Goal: Task Accomplishment & Management: Manage account settings

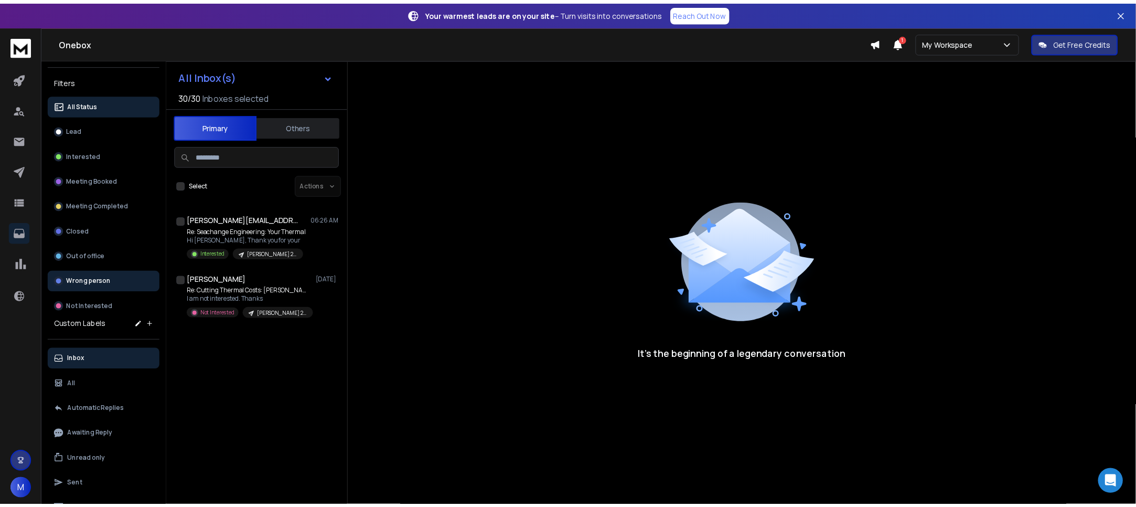
scroll to position [103, 0]
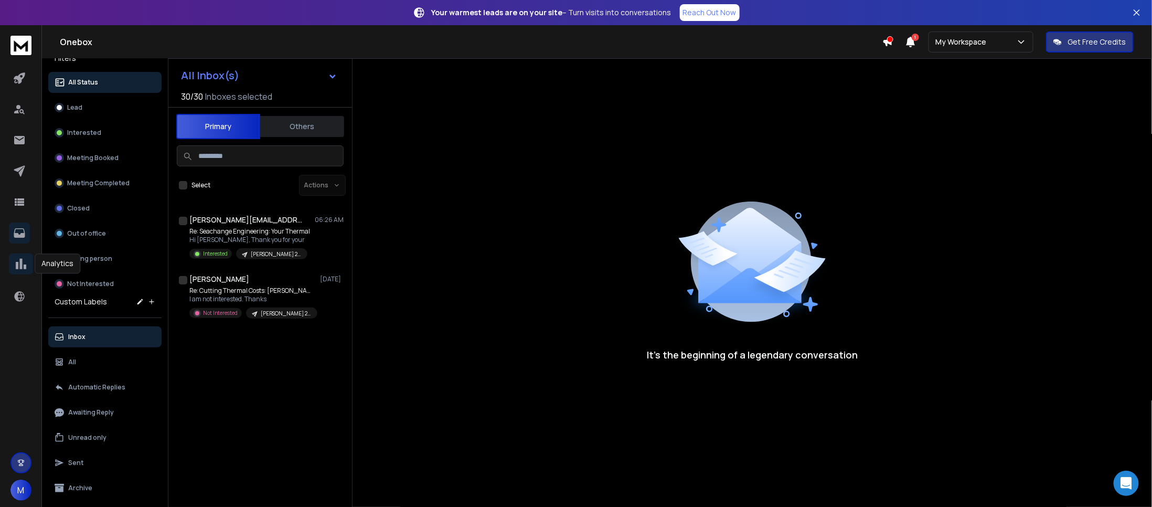
click at [18, 266] on icon at bounding box center [21, 264] width 10 height 10
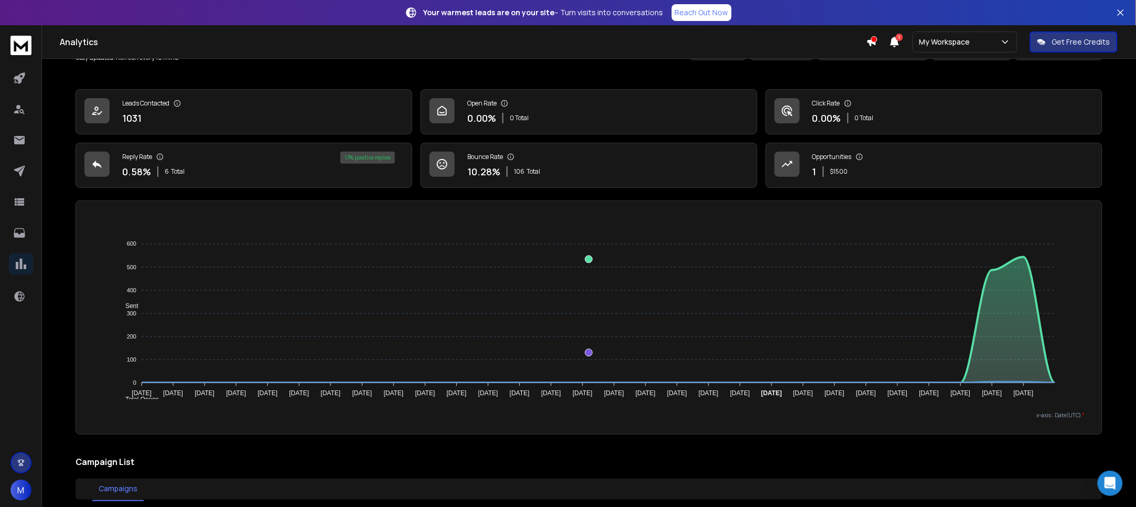
scroll to position [6, 0]
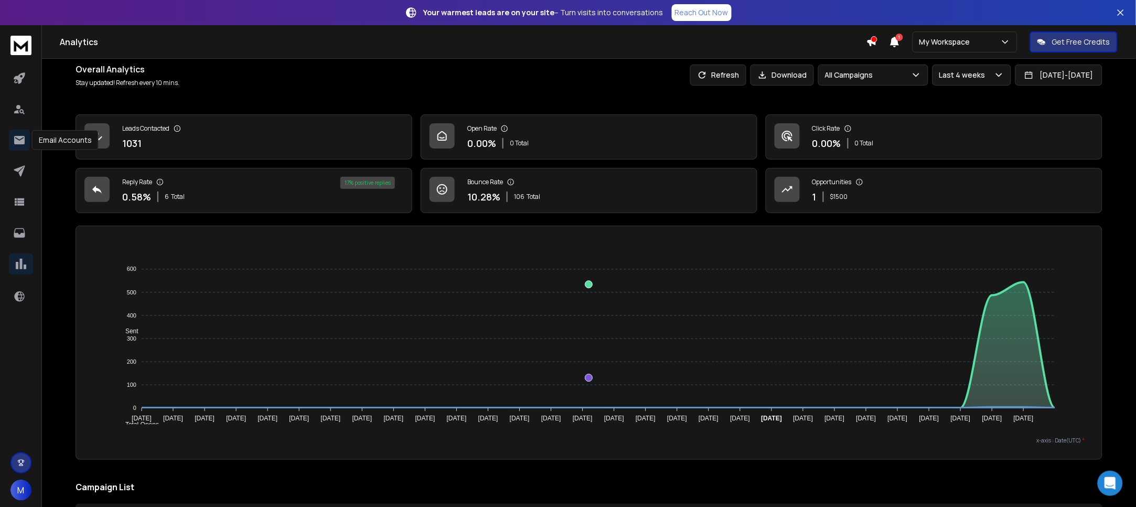
click at [17, 141] on icon at bounding box center [19, 140] width 10 height 8
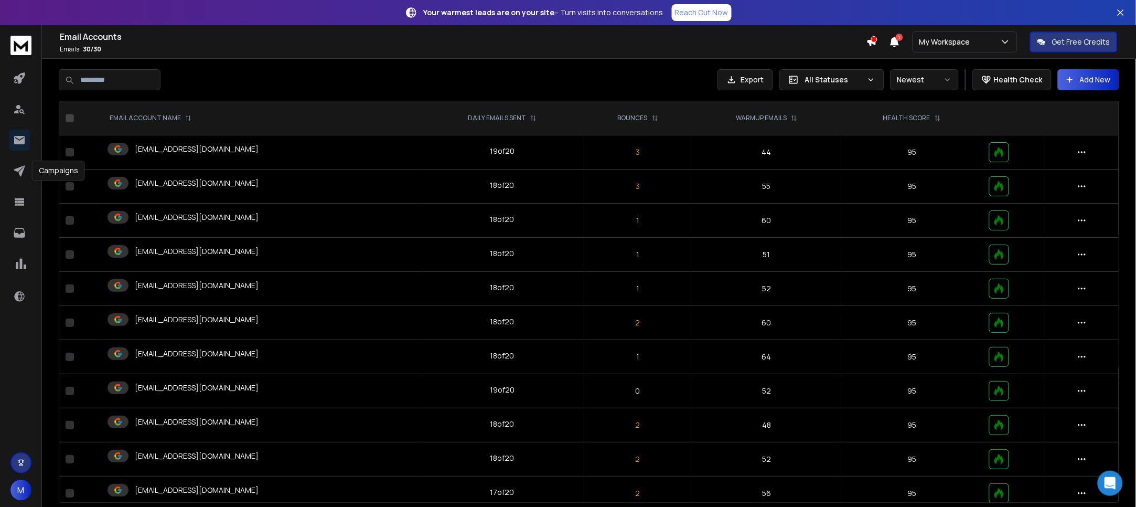
click at [22, 182] on div at bounding box center [21, 172] width 24 height 25
click at [16, 172] on icon at bounding box center [19, 171] width 13 height 13
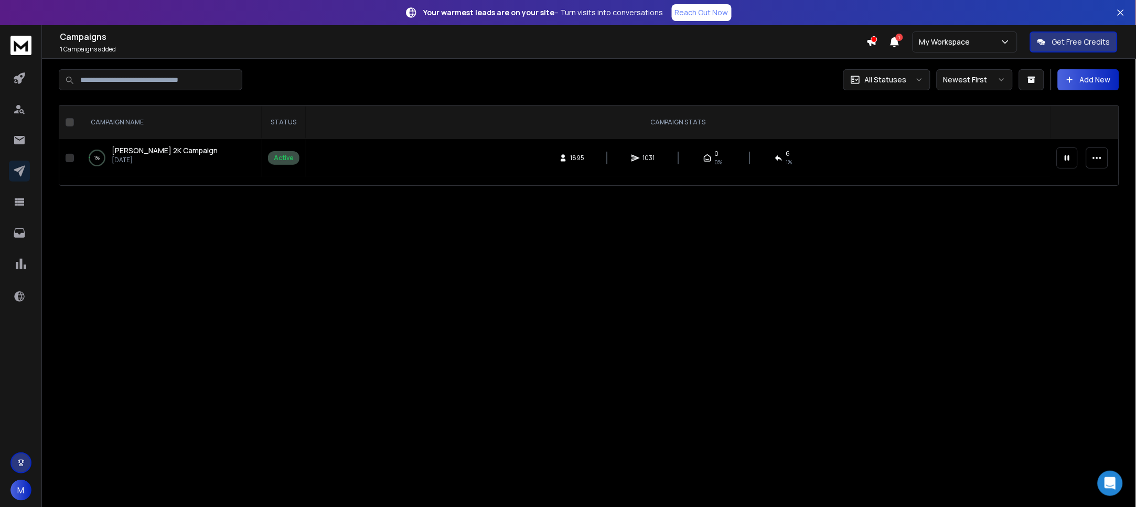
click at [157, 153] on span "[PERSON_NAME] 2K Campaign" at bounding box center [165, 150] width 106 height 10
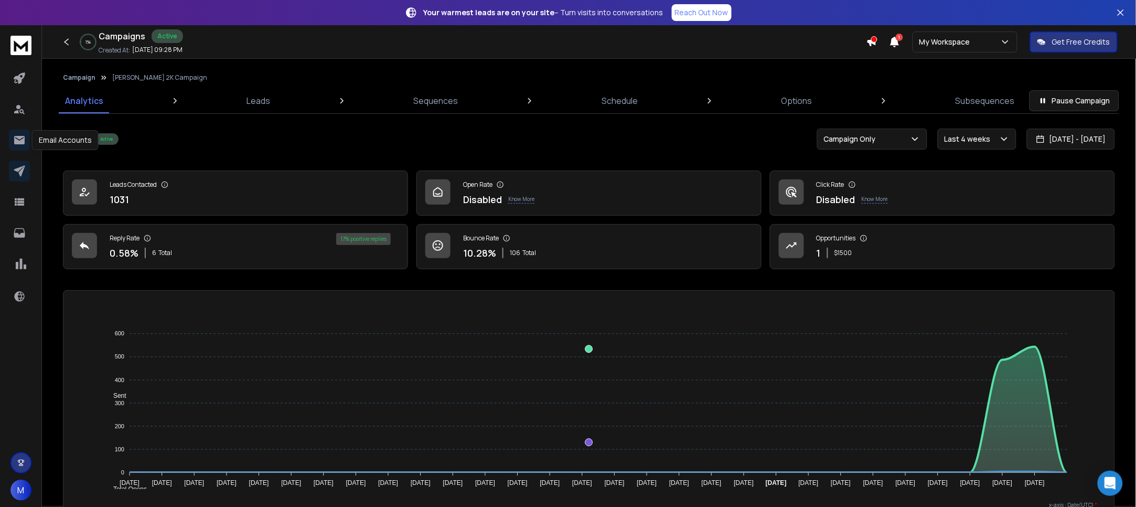
click at [23, 138] on icon at bounding box center [19, 140] width 10 height 8
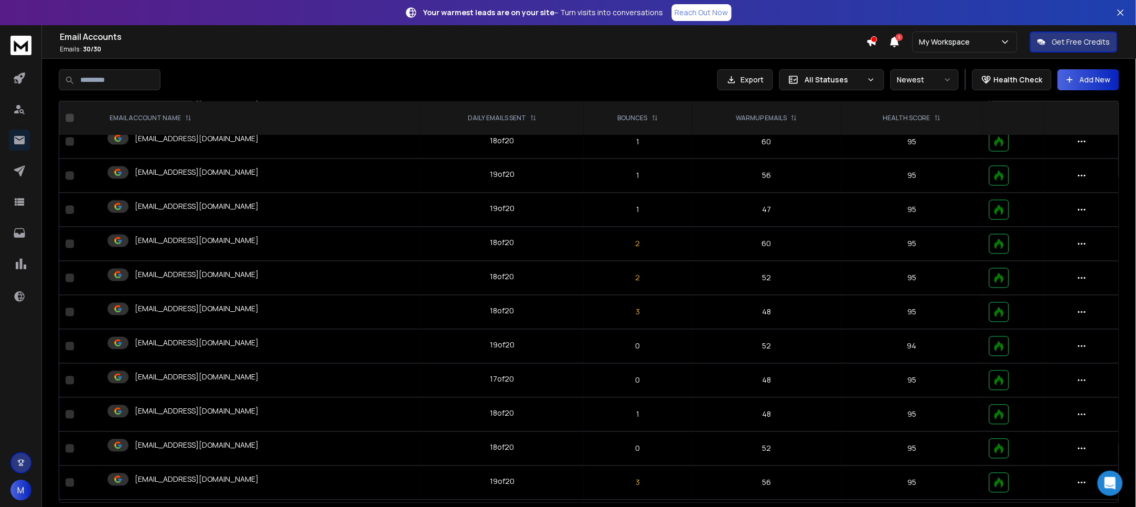
scroll to position [666, 0]
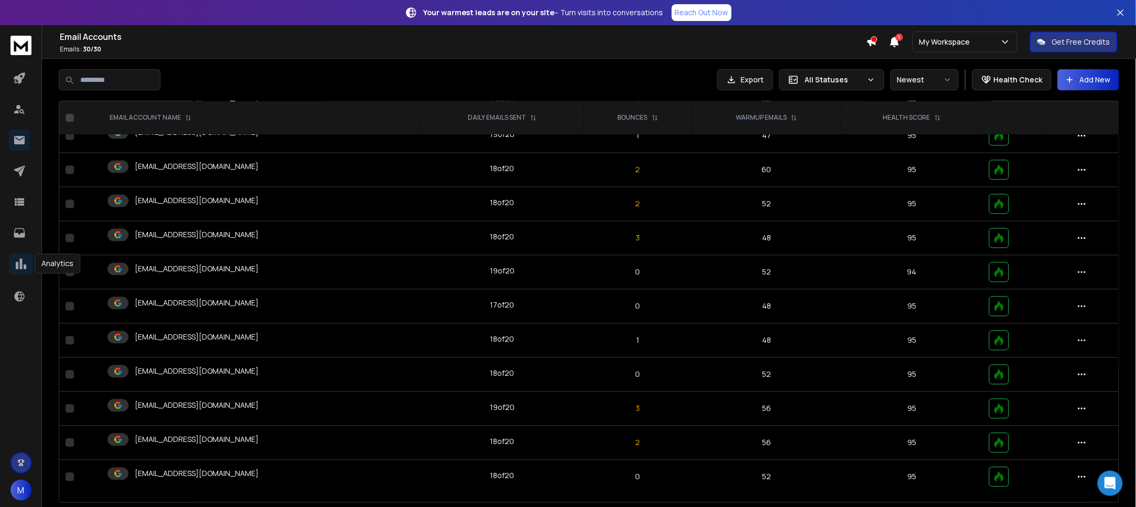
click at [22, 252] on link at bounding box center [21, 264] width 24 height 24
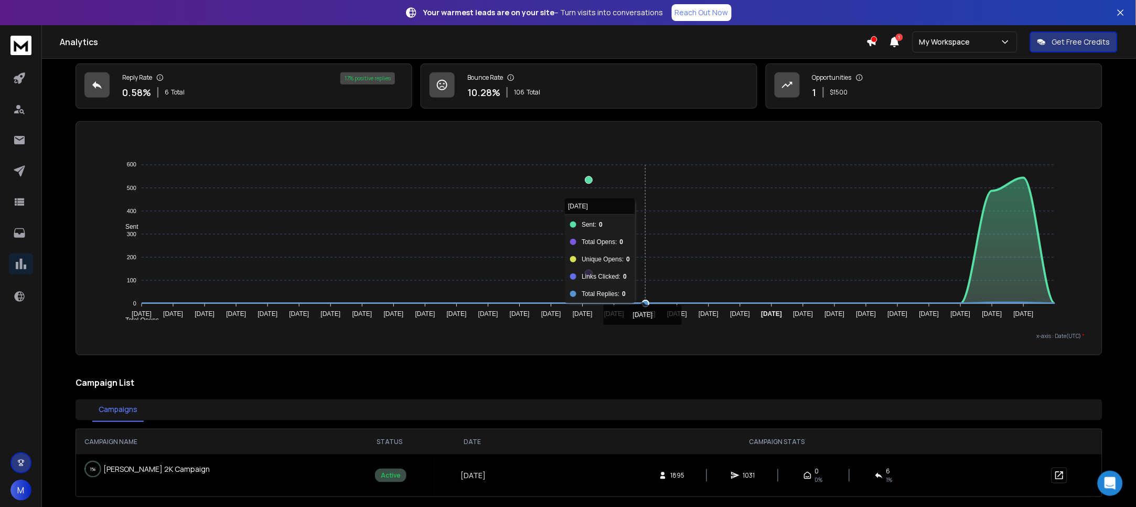
scroll to position [111, 0]
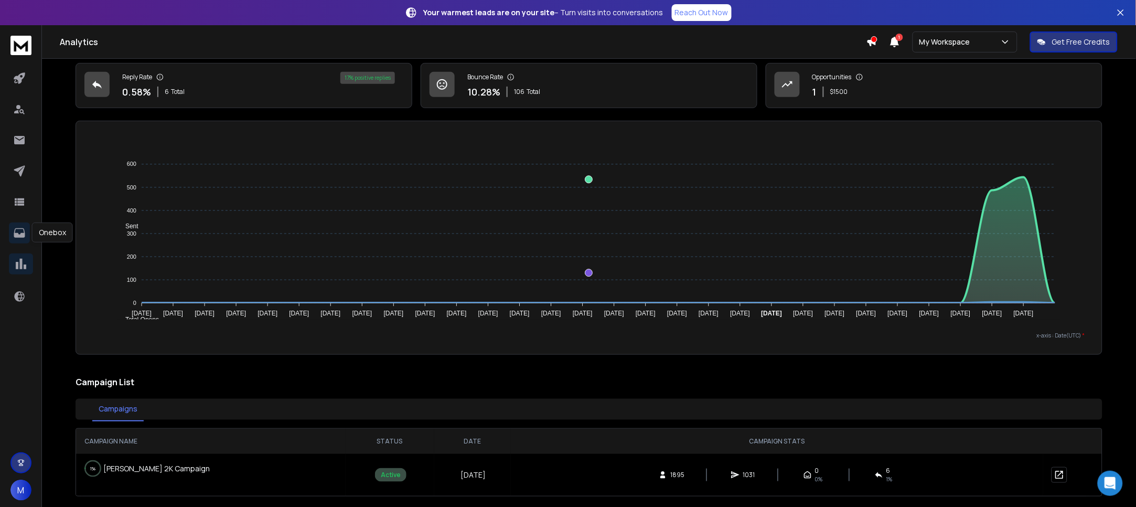
click at [17, 232] on icon at bounding box center [19, 233] width 13 height 13
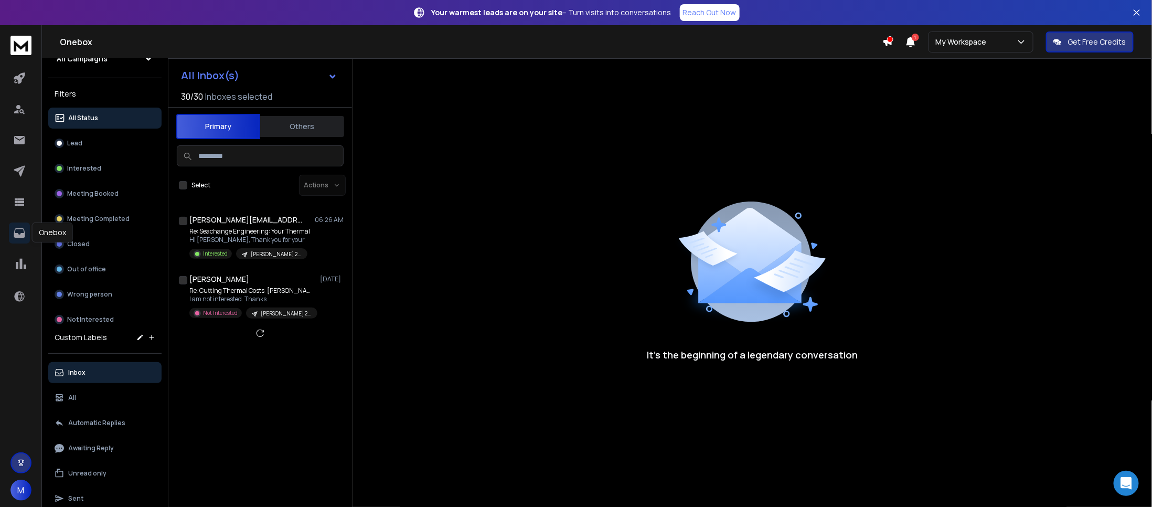
scroll to position [103, 0]
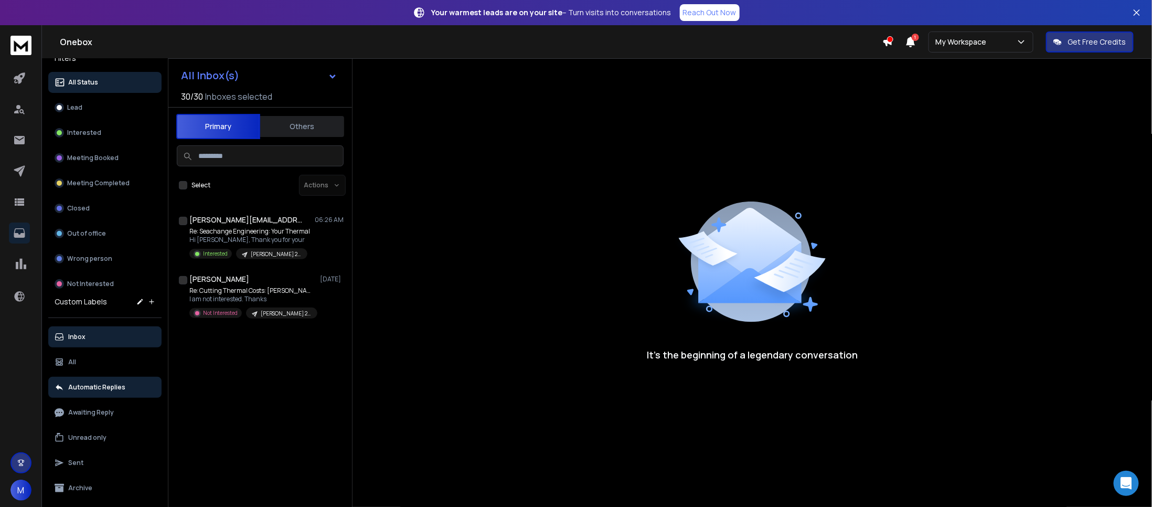
click at [99, 383] on p "Automatic Replies" at bounding box center [96, 387] width 57 height 8
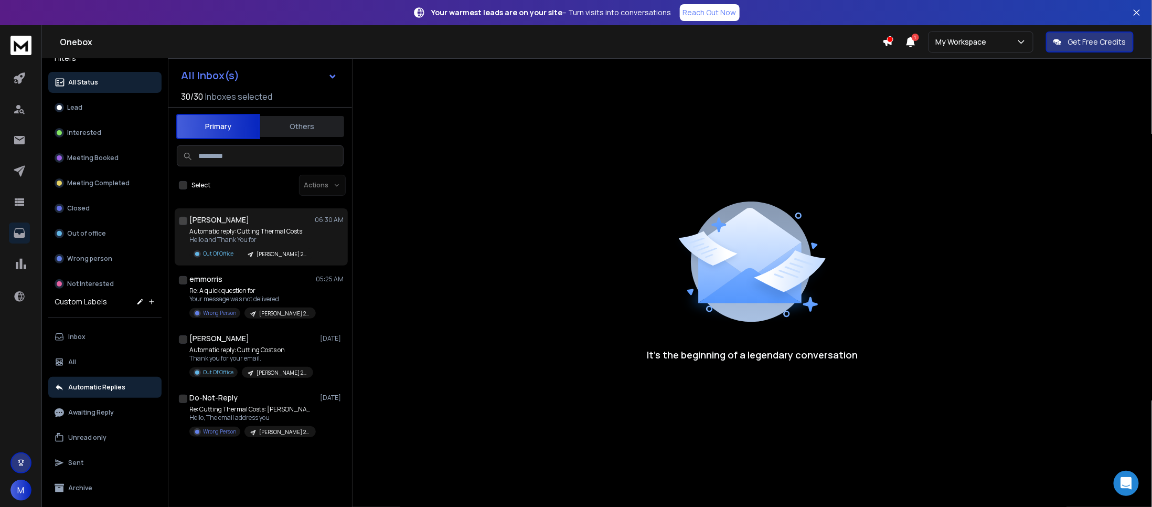
click at [296, 243] on p "Hello and Thank You for" at bounding box center [251, 240] width 124 height 8
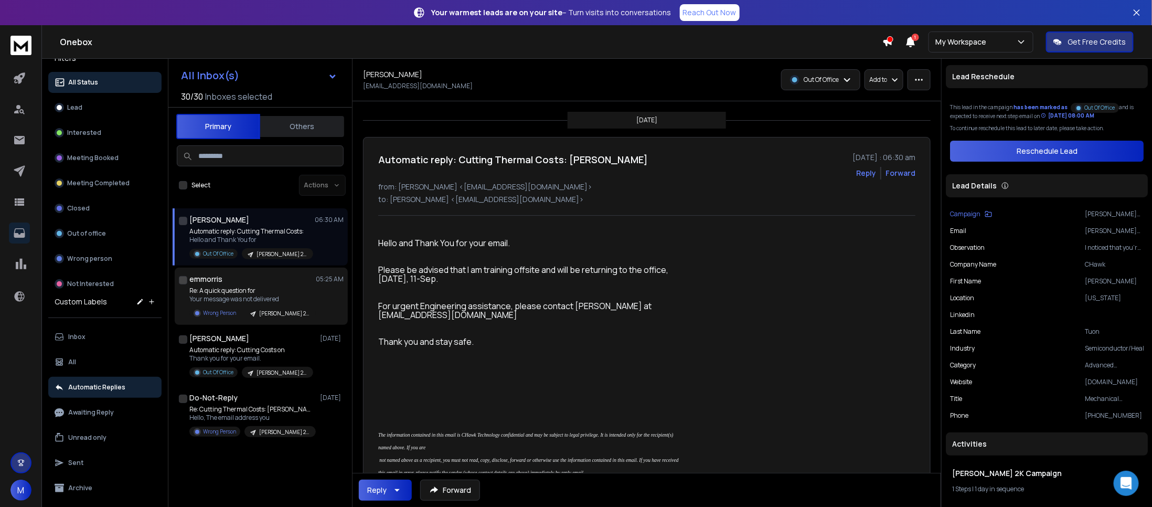
click at [294, 280] on div "emmorris 05:25 AM" at bounding box center [266, 279] width 154 height 10
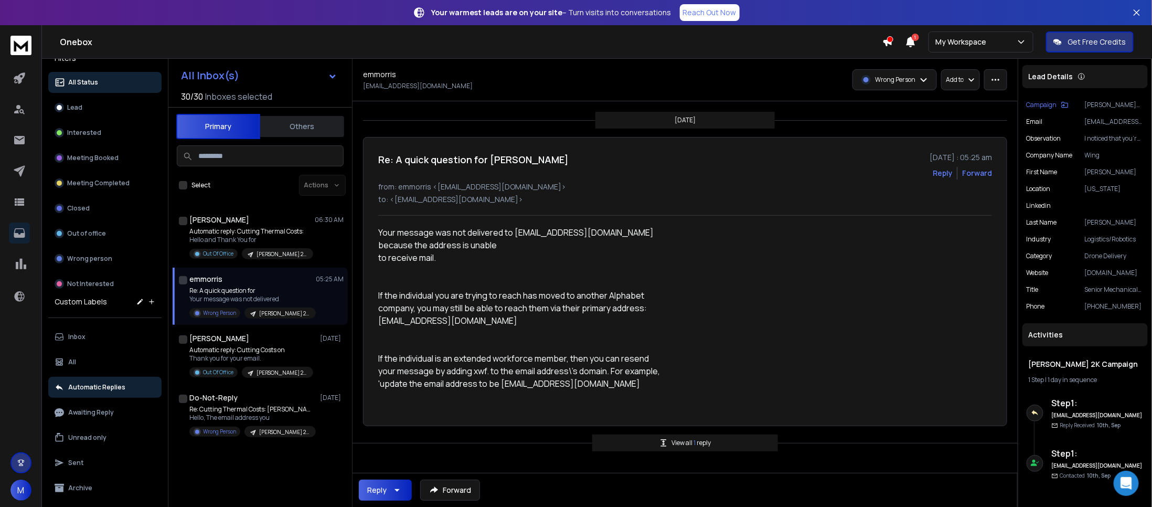
click at [181, 276] on button "button" at bounding box center [183, 280] width 8 height 8
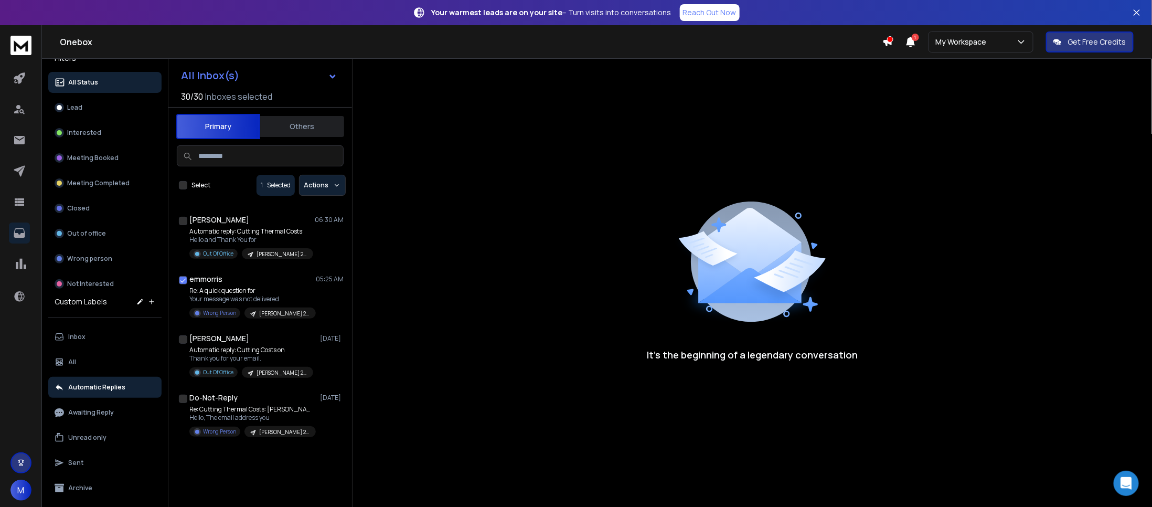
click at [325, 191] on button "Actions" at bounding box center [322, 185] width 47 height 21
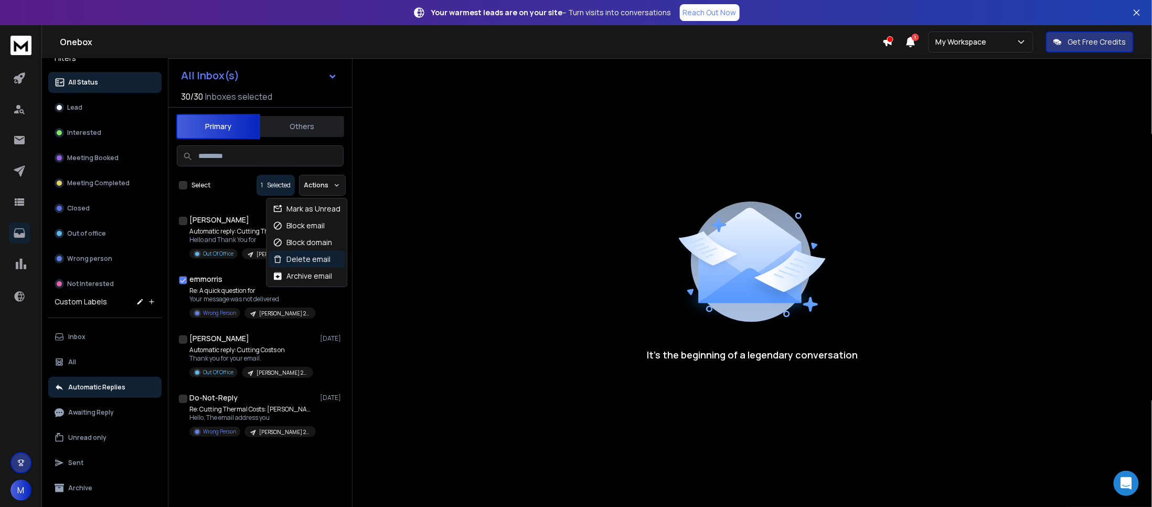
click at [324, 256] on div "Delete email" at bounding box center [302, 259] width 58 height 10
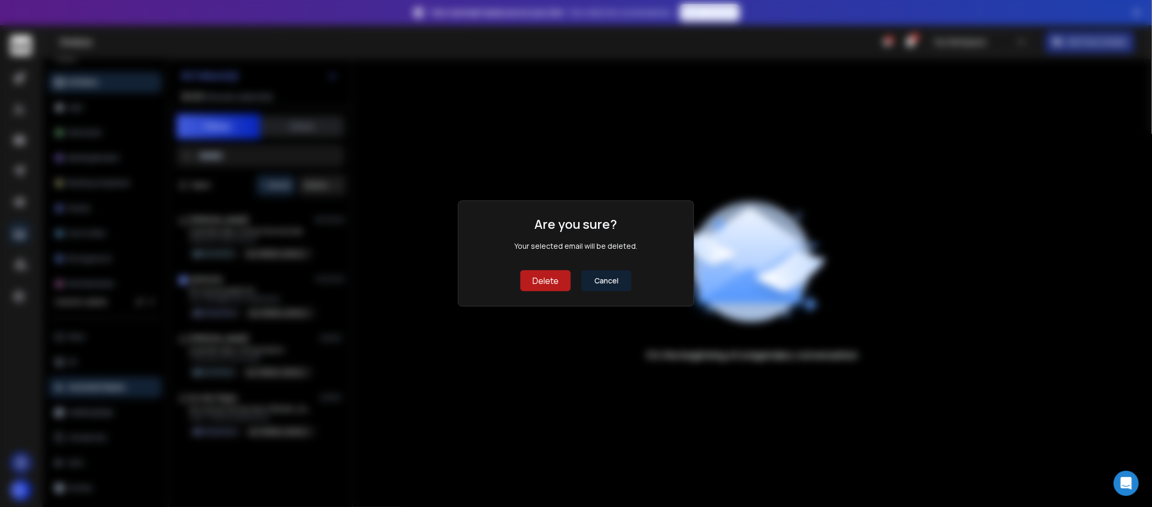
click at [541, 285] on button "Delete" at bounding box center [545, 280] width 50 height 21
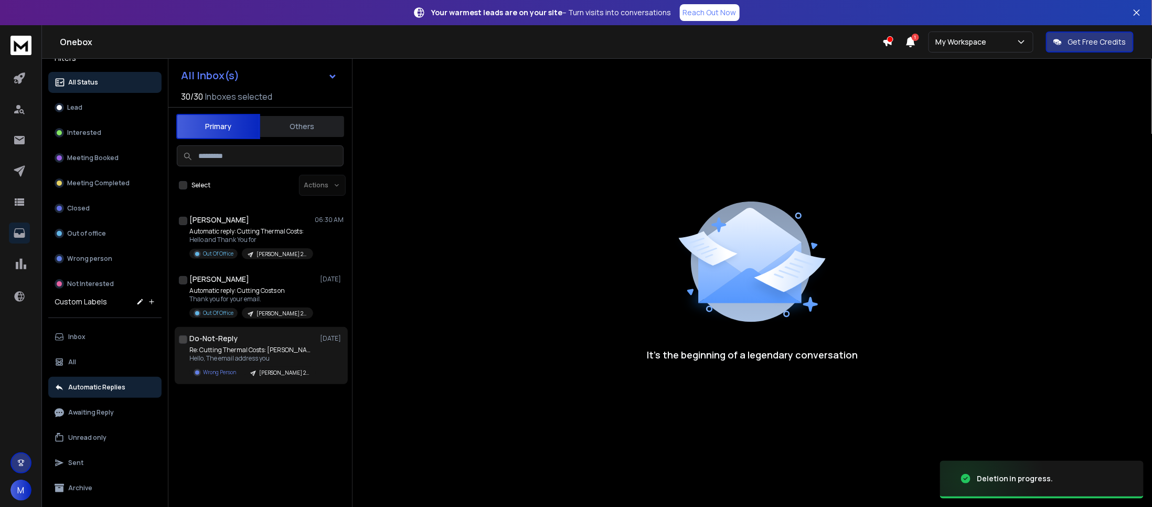
click at [284, 334] on div "Do-Not-Reply [DATE]" at bounding box center [266, 338] width 154 height 10
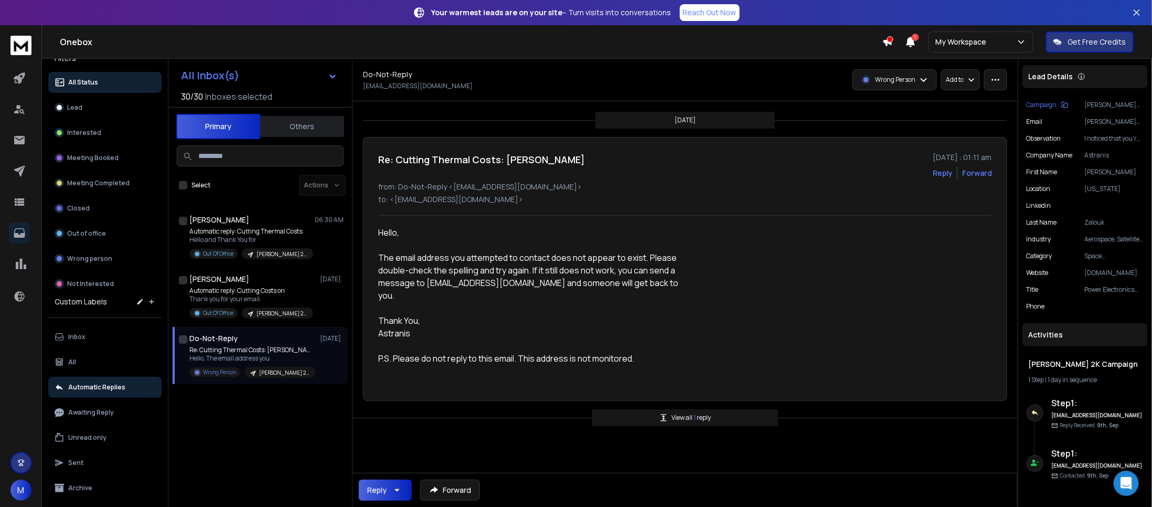
click at [187, 336] on div "Do-Not-Reply [DATE] Re: Cutting Thermal Costs: [PERSON_NAME] Hello, The email a…" at bounding box center [261, 355] width 173 height 57
click at [181, 338] on button "button" at bounding box center [183, 339] width 8 height 8
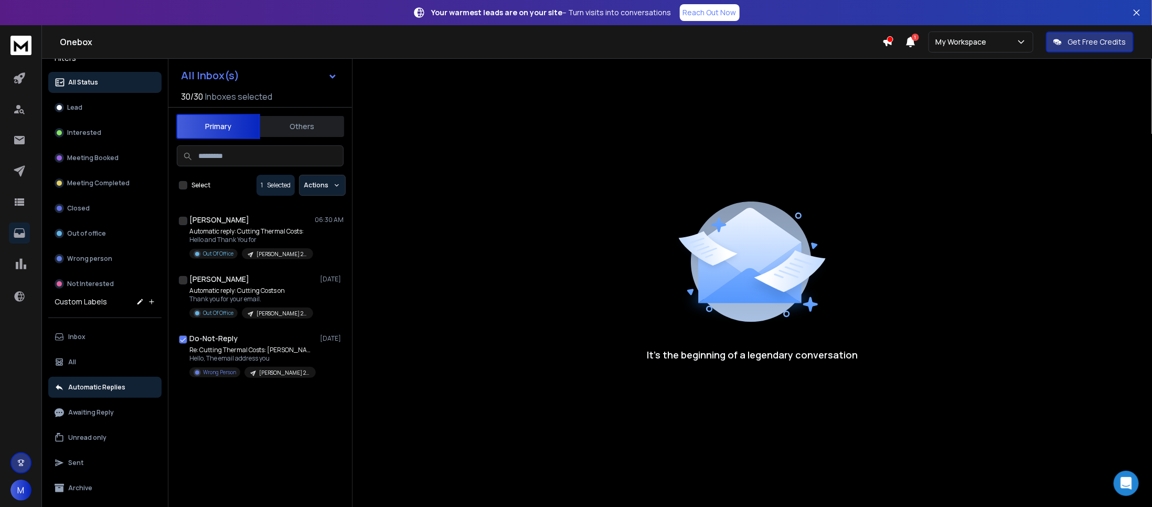
click at [329, 183] on button "Actions" at bounding box center [322, 185] width 47 height 21
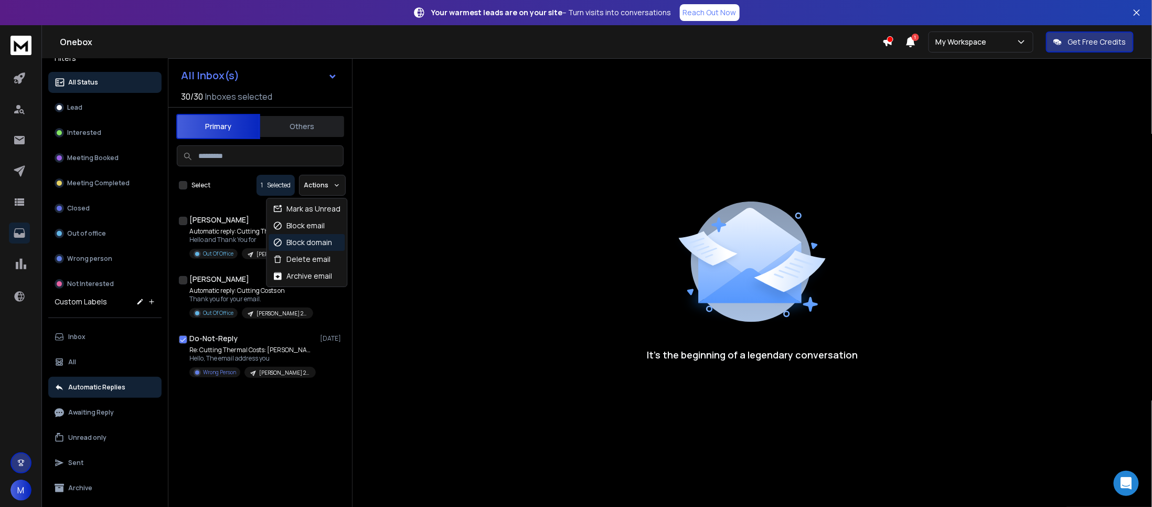
click at [313, 243] on div "Block domain" at bounding box center [302, 242] width 59 height 10
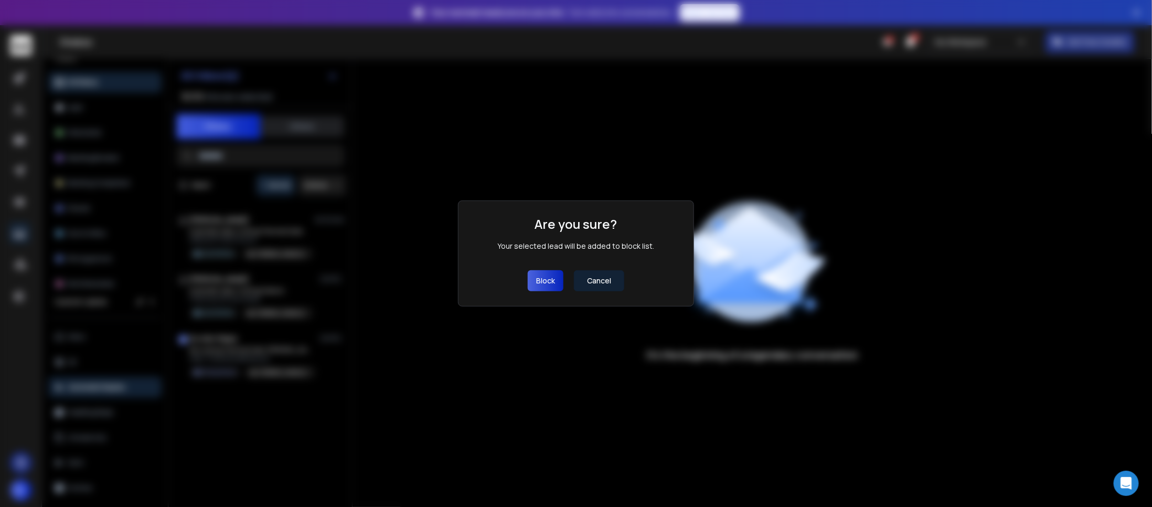
click at [552, 284] on p "Block" at bounding box center [545, 280] width 19 height 10
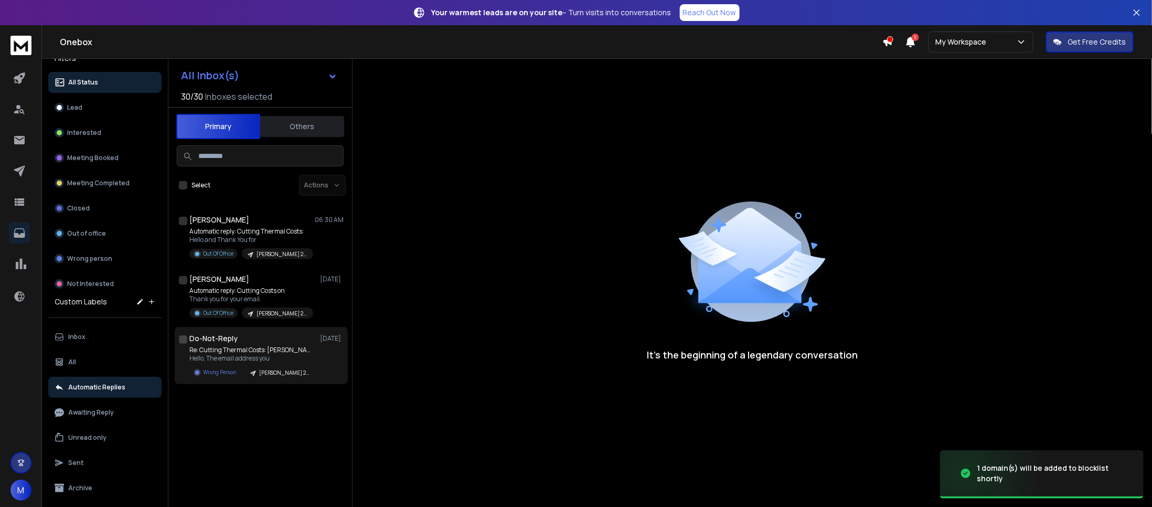
click at [275, 355] on p "Hello, The email address you" at bounding box center [252, 358] width 126 height 8
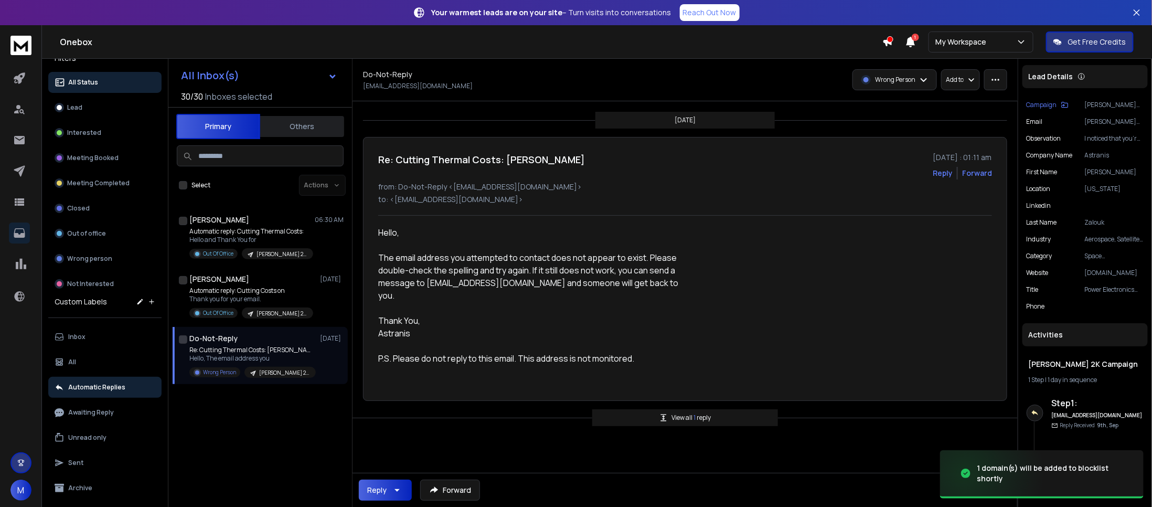
click at [179, 338] on button "button" at bounding box center [183, 339] width 8 height 8
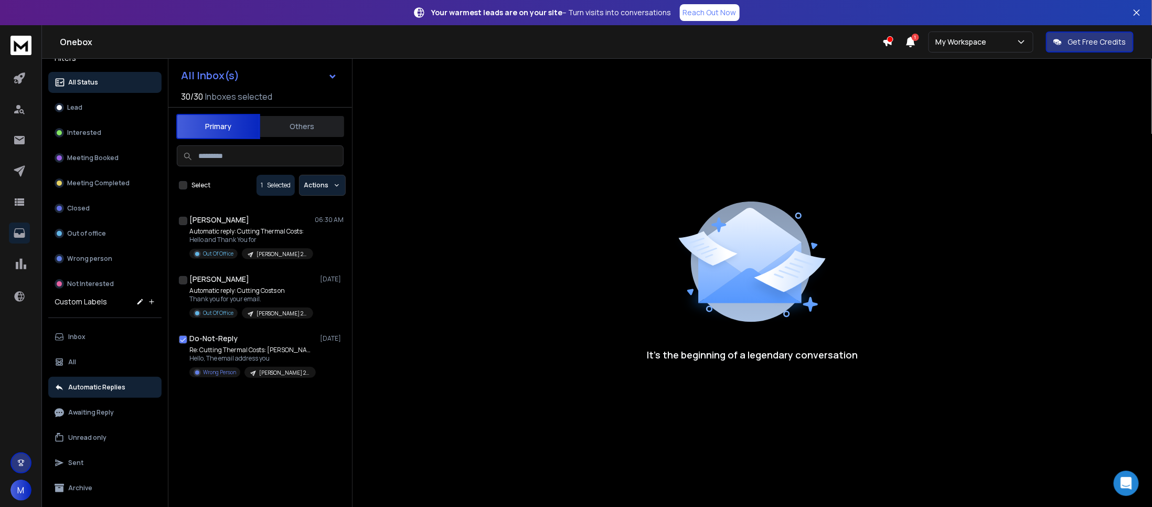
click at [326, 186] on p "Actions" at bounding box center [316, 185] width 25 height 8
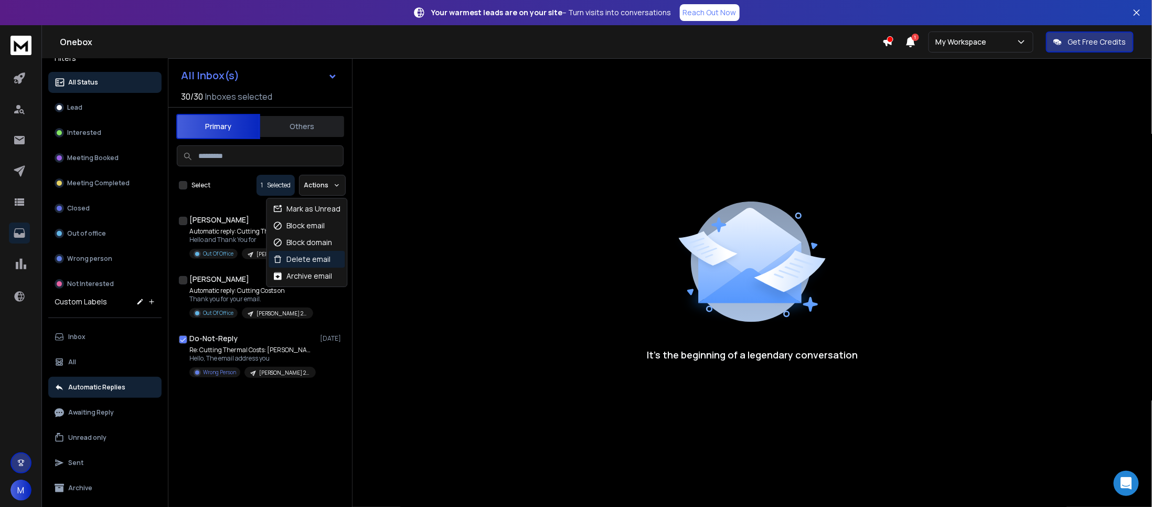
click at [308, 261] on div "Delete email" at bounding box center [302, 259] width 58 height 10
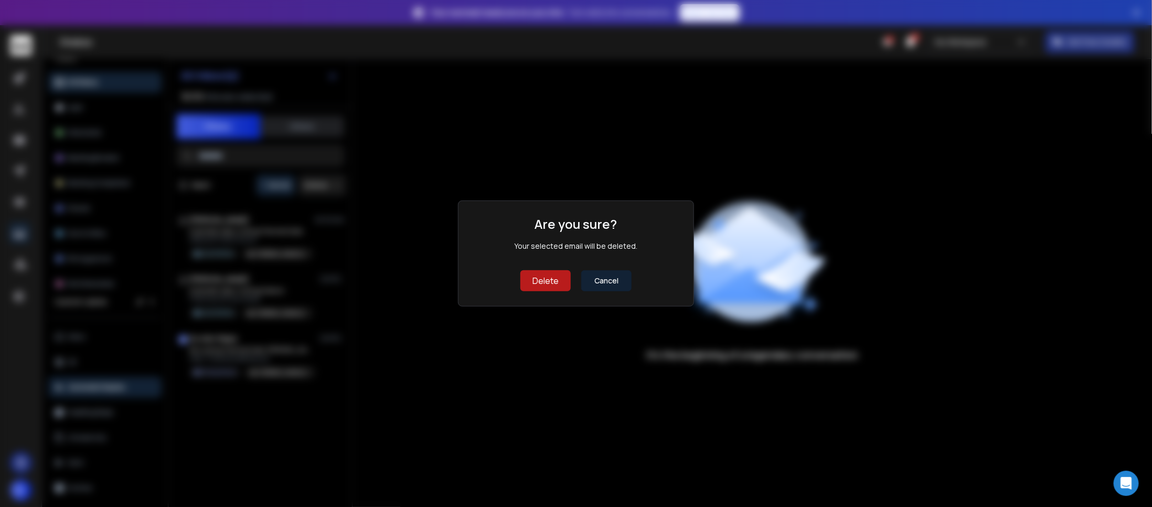
click at [544, 273] on button "Delete" at bounding box center [545, 280] width 50 height 21
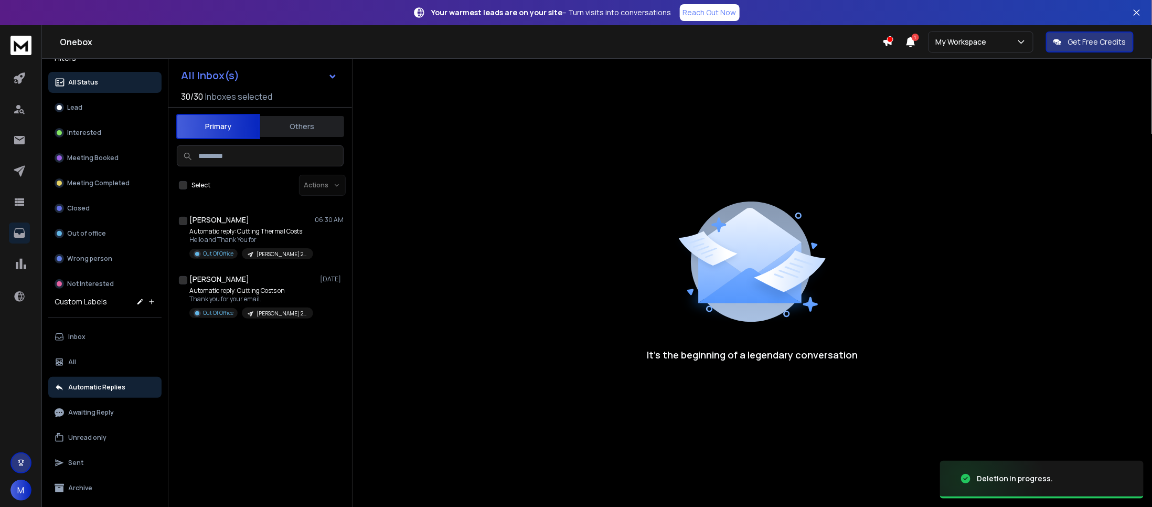
click at [301, 127] on button "Others" at bounding box center [302, 126] width 84 height 23
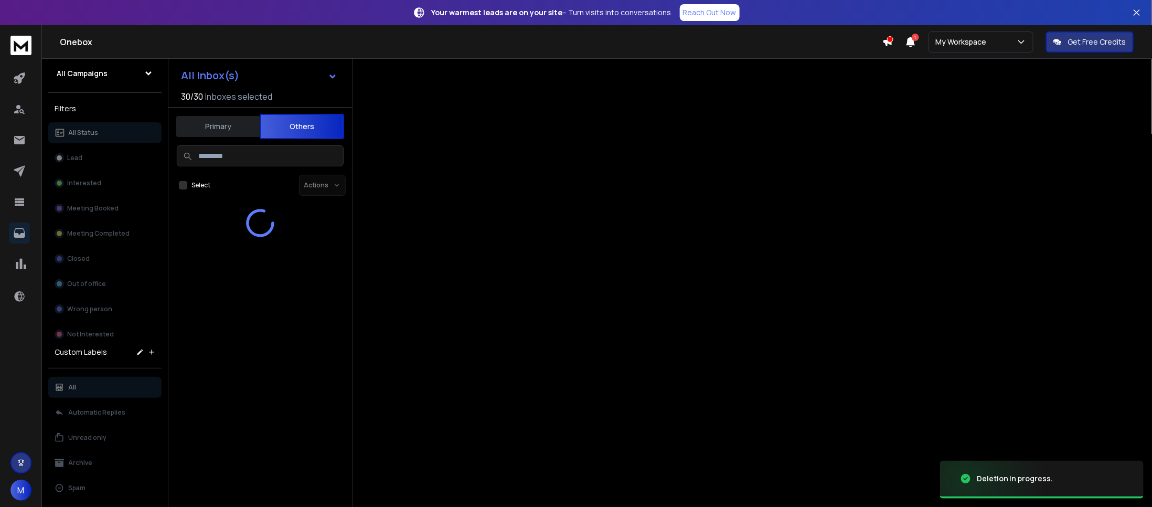
scroll to position [52, 0]
